Goal: Information Seeking & Learning: Check status

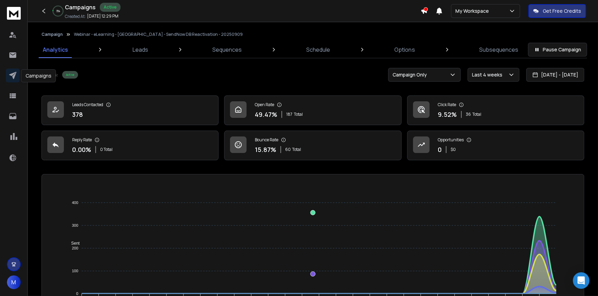
click at [12, 75] on icon at bounding box center [12, 75] width 7 height 7
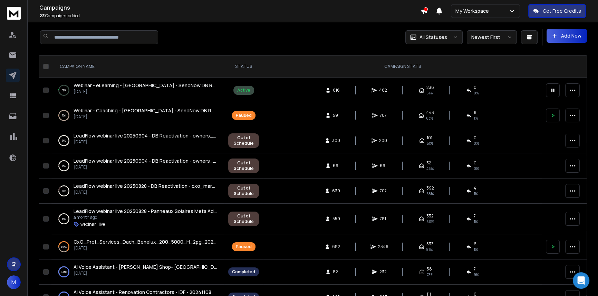
click at [549, 118] on icon at bounding box center [552, 115] width 6 height 6
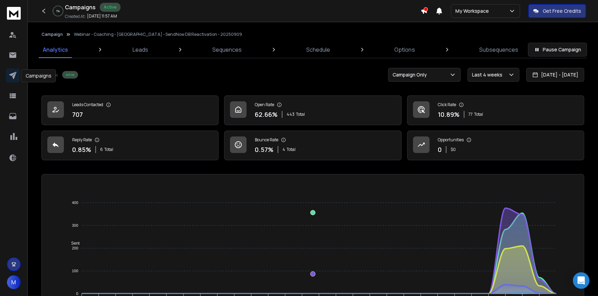
click at [13, 79] on icon at bounding box center [12, 75] width 7 height 7
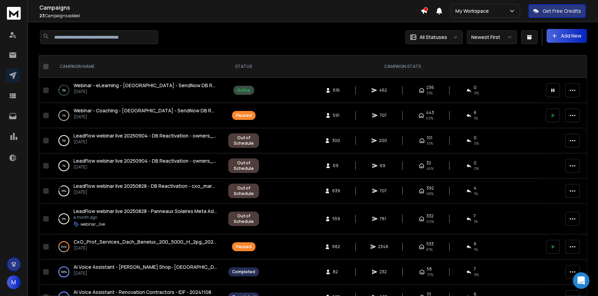
click at [160, 213] on span "LeadFlow webinar live 20250828 - Panneaux Solaires Meta Ads Lib" at bounding box center [148, 211] width 150 height 7
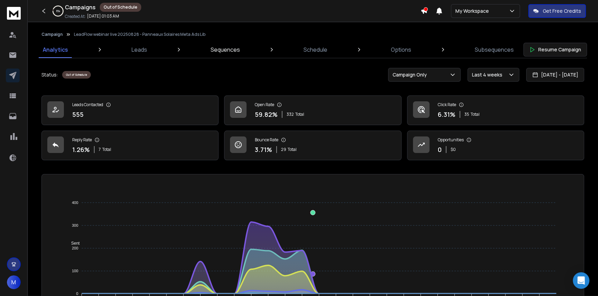
click at [222, 48] on p "Sequences" at bounding box center [224, 50] width 29 height 8
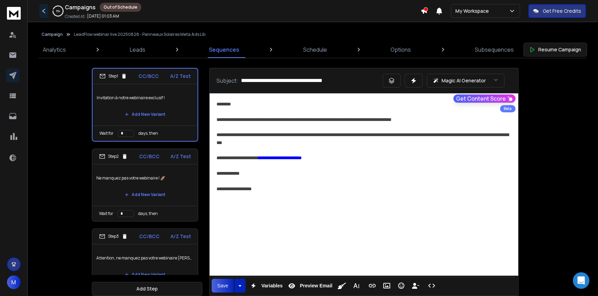
click at [42, 11] on icon at bounding box center [44, 11] width 6 height 6
